Goal: Task Accomplishment & Management: Use online tool/utility

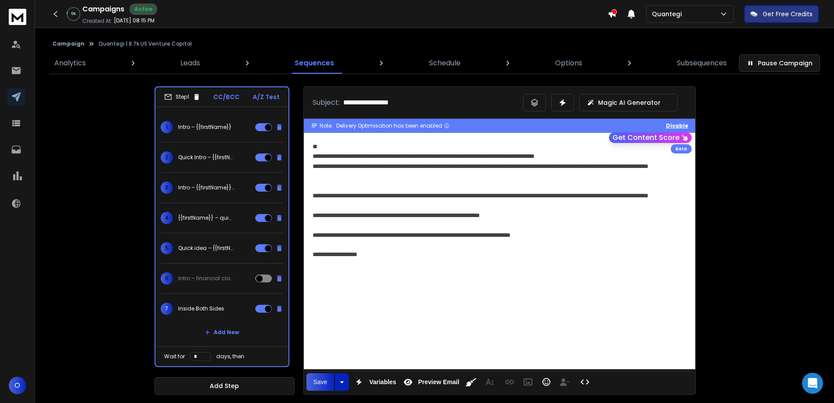
click at [198, 213] on div "4 {{firstName}} – quick portfolio ops win" at bounding box center [198, 218] width 74 height 12
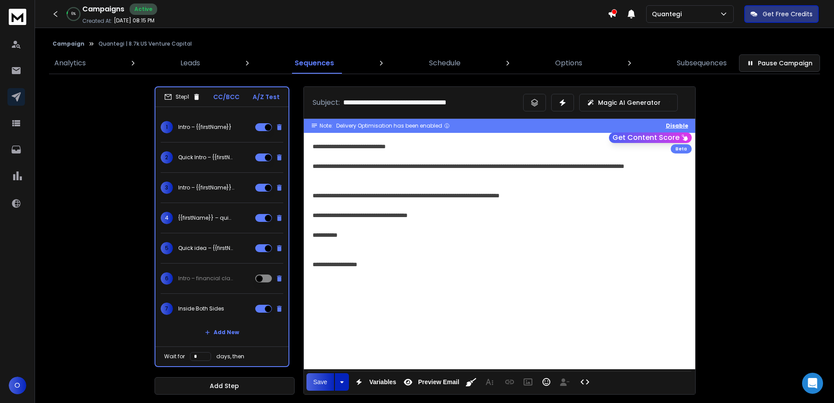
click at [210, 189] on p "Intro – {{firstName}}, quick idea" at bounding box center [206, 187] width 56 height 7
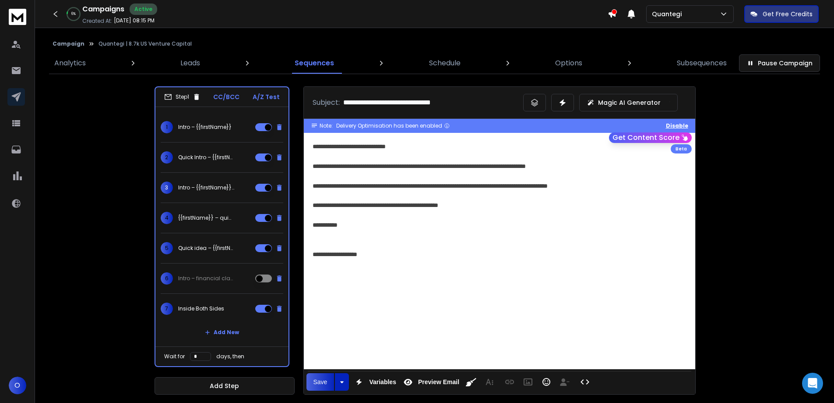
click at [201, 158] on p "Quick Intro – {{firstName}}" at bounding box center [206, 157] width 56 height 7
click at [210, 132] on div "1 Intro – {{firstName}}" at bounding box center [196, 127] width 71 height 12
click at [199, 179] on div "3 Intro – {{firstName}}, quick idea" at bounding box center [222, 188] width 123 height 30
click at [198, 198] on div "3 Intro – {{firstName}}, quick idea" at bounding box center [222, 188] width 123 height 30
click at [199, 221] on p "{{firstName}} – quick portfolio ops win" at bounding box center [206, 217] width 56 height 7
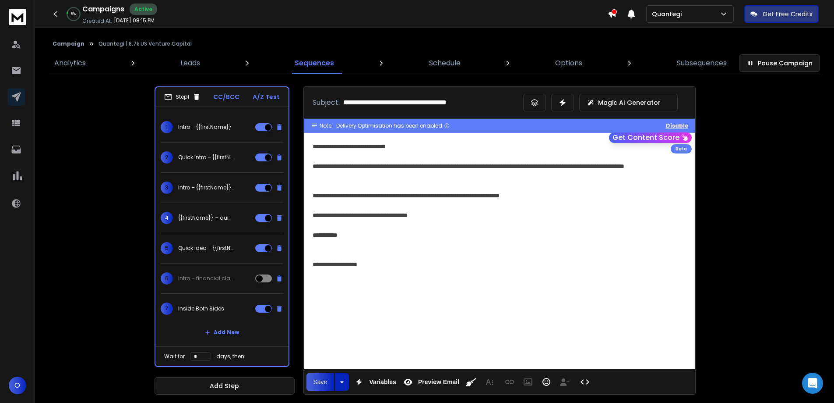
click at [202, 258] on div "5 Quick idea – {{firstName}}" at bounding box center [222, 248] width 123 height 30
click at [212, 219] on p "{{firstName}} – quick portfolio ops win" at bounding box center [206, 217] width 56 height 7
type input "**********"
click at [16, 154] on icon at bounding box center [16, 149] width 11 height 11
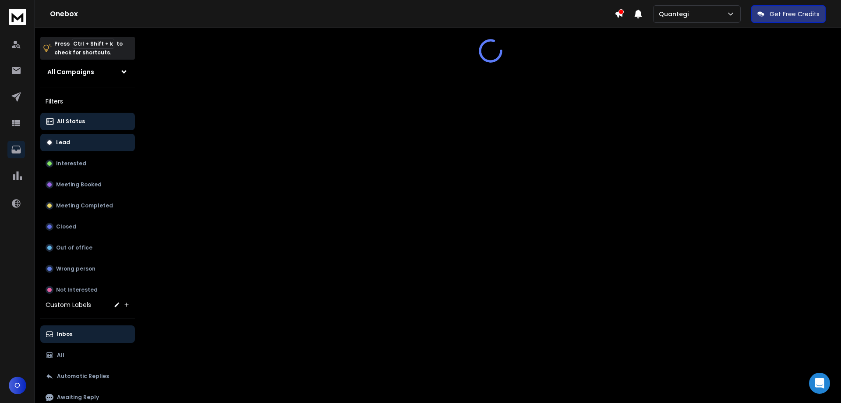
click at [92, 147] on button "Lead" at bounding box center [87, 143] width 95 height 18
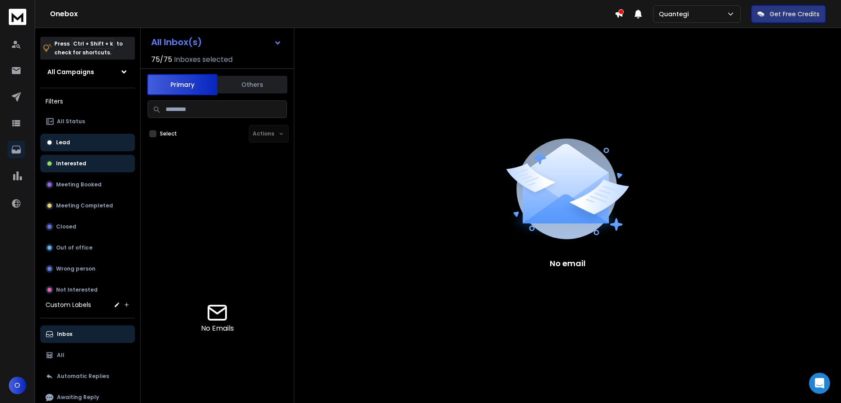
click at [84, 162] on button "Interested" at bounding box center [87, 164] width 95 height 18
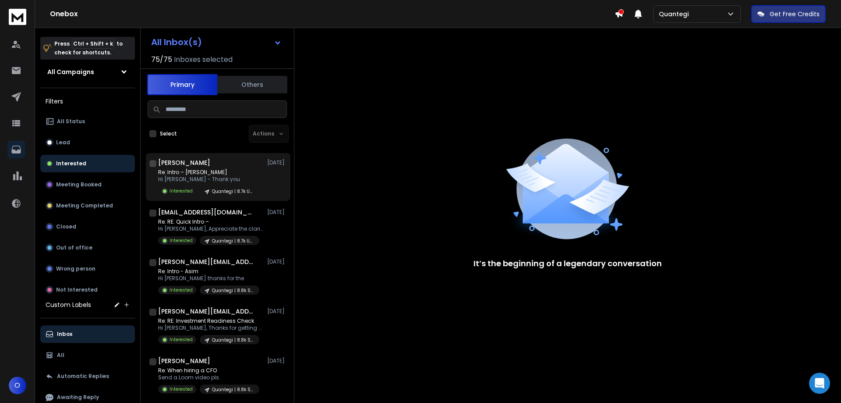
click at [226, 173] on p "Re: Intro – [PERSON_NAME]" at bounding box center [208, 172] width 101 height 7
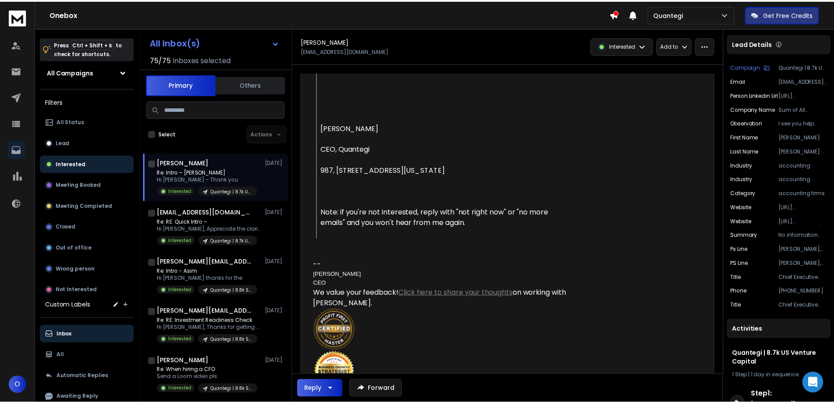
scroll to position [438, 0]
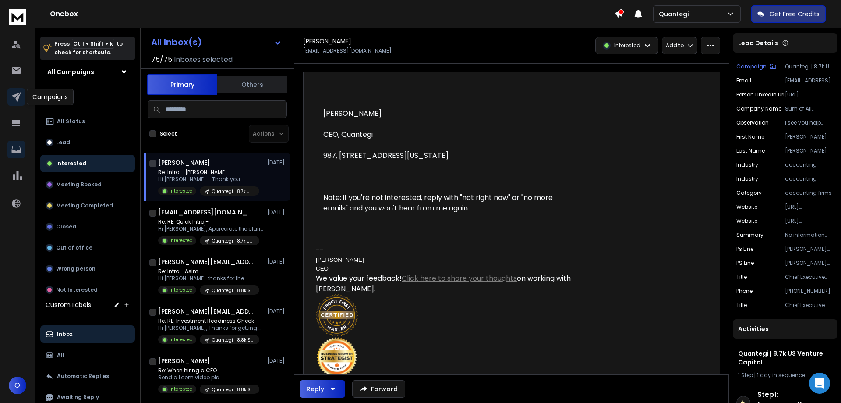
click at [22, 98] on link at bounding box center [16, 97] width 18 height 18
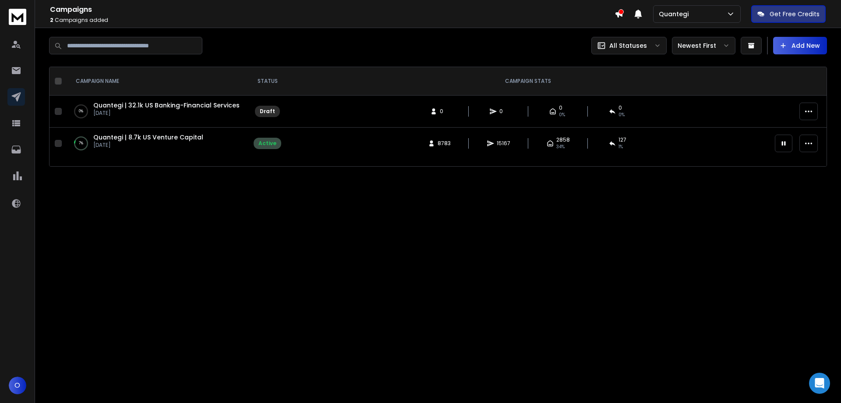
click at [160, 137] on span "Quantegi | 8.7k US Venture Capital" at bounding box center [148, 137] width 110 height 9
